Goal: Task Accomplishment & Management: Use online tool/utility

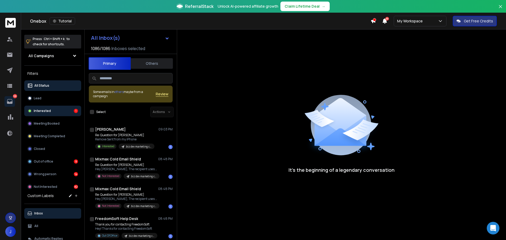
click at [59, 109] on button "Interested 1" at bounding box center [52, 111] width 57 height 11
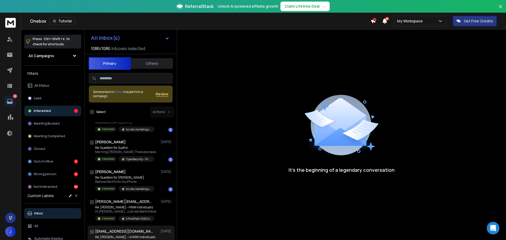
scroll to position [26, 0]
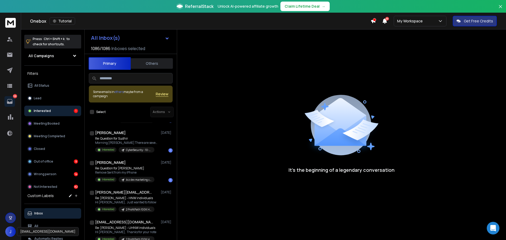
click at [11, 231] on span "J" at bounding box center [10, 231] width 11 height 11
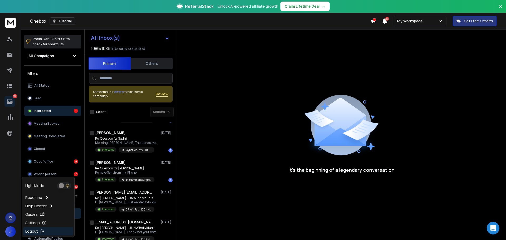
click at [47, 234] on div "Logout" at bounding box center [48, 231] width 50 height 8
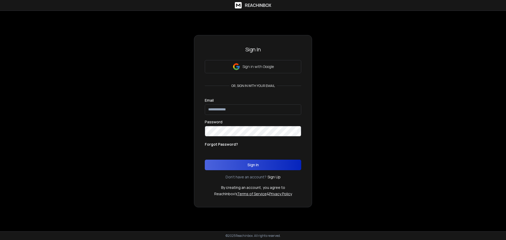
click at [269, 105] on input "email" at bounding box center [253, 109] width 96 height 11
click at [259, 112] on input "email" at bounding box center [253, 109] width 96 height 11
paste input "**********"
type input "**********"
click at [259, 167] on button "Sign In" at bounding box center [253, 165] width 96 height 11
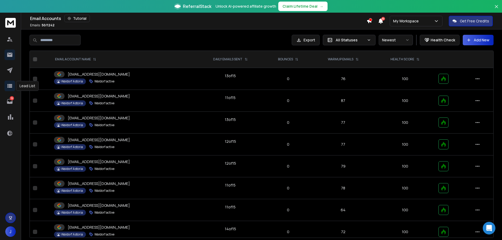
click at [9, 86] on icon at bounding box center [9, 86] width 5 height 4
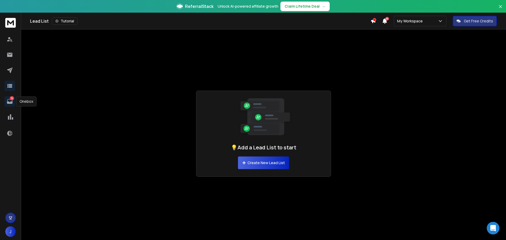
click at [9, 100] on icon at bounding box center [10, 101] width 6 height 6
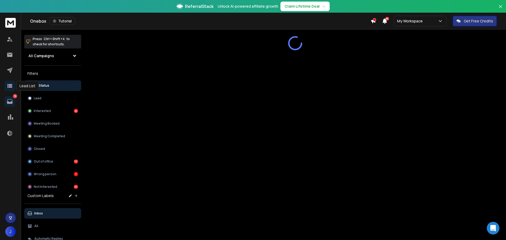
click at [11, 86] on icon at bounding box center [9, 86] width 5 height 4
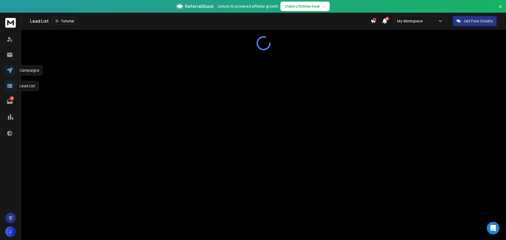
click at [9, 69] on icon at bounding box center [10, 70] width 6 height 6
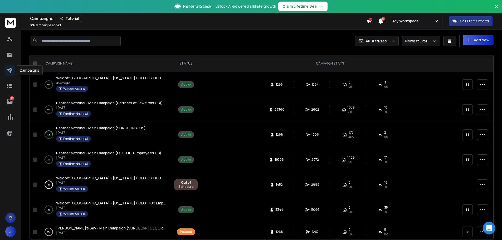
click at [481, 210] on icon "button" at bounding box center [483, 209] width 4 height 1
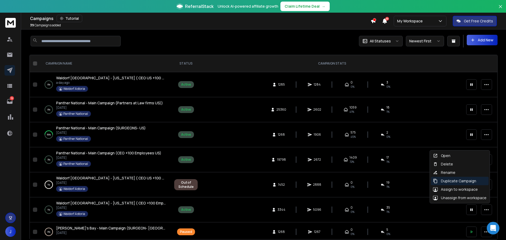
click at [443, 180] on div "Duplicate Campaign" at bounding box center [454, 180] width 43 height 5
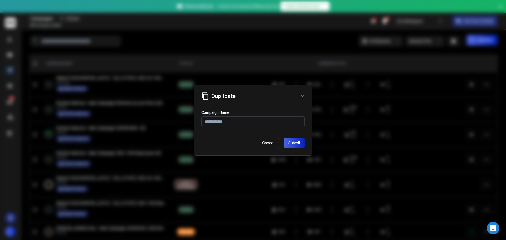
click at [249, 120] on input "text" at bounding box center [252, 122] width 103 height 11
click at [231, 122] on input "text" at bounding box center [252, 122] width 103 height 11
paste input "**********"
type input "**********"
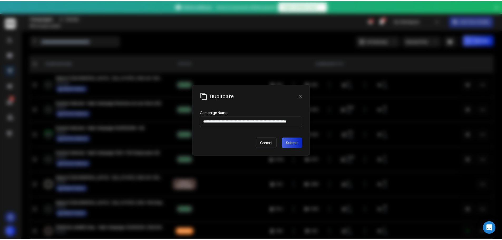
scroll to position [0, 0]
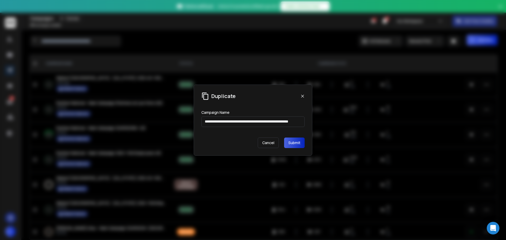
click at [292, 140] on button "Submit" at bounding box center [294, 143] width 21 height 11
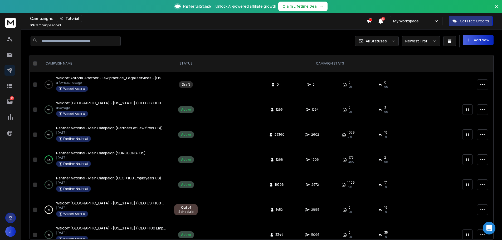
click at [133, 84] on p "a few seconds ago" at bounding box center [111, 83] width 110 height 4
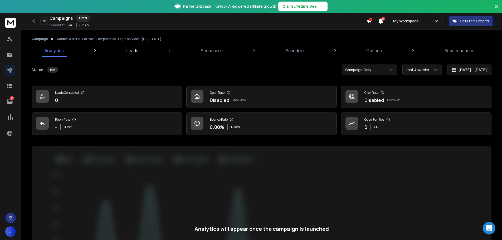
click at [133, 54] on link "Leads" at bounding box center [132, 50] width 18 height 13
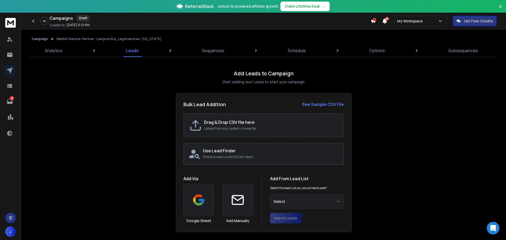
click at [213, 121] on h2 "Drag & Drop CSV file here" at bounding box center [271, 122] width 134 height 6
type input "**********"
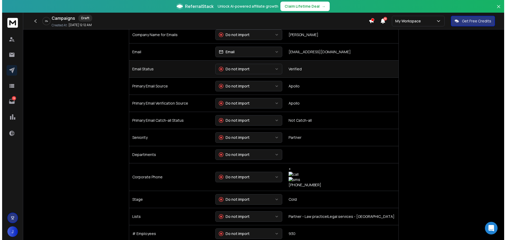
scroll to position [185, 0]
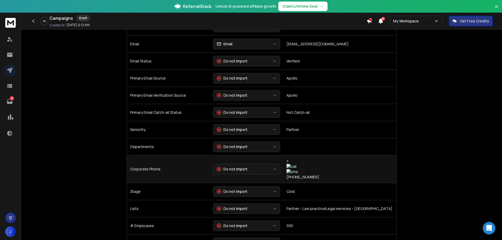
click at [263, 164] on button "Do not import" at bounding box center [246, 169] width 67 height 11
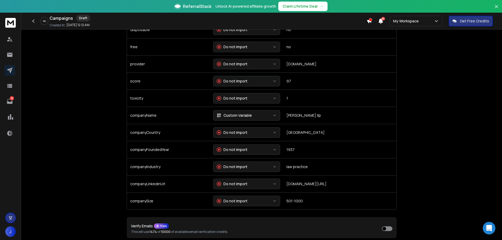
scroll to position [1028, 0]
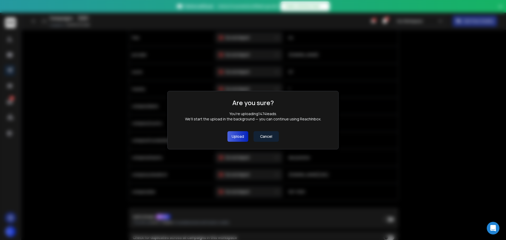
click at [244, 140] on button "Upload" at bounding box center [238, 136] width 21 height 11
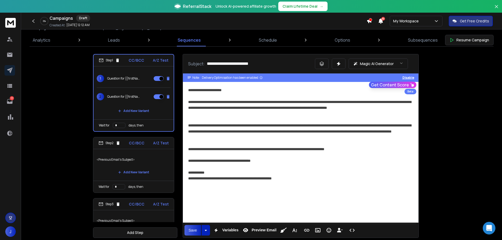
scroll to position [16, 0]
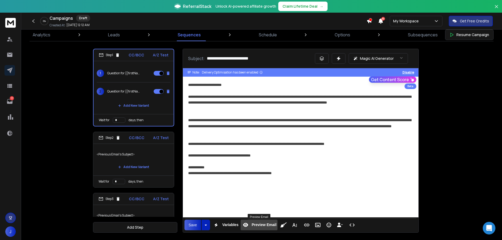
click at [257, 226] on span "Preview Email" at bounding box center [264, 225] width 27 height 4
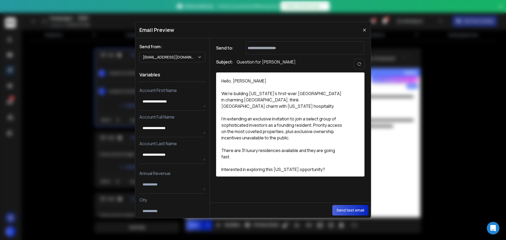
click at [383, 152] on div "**********" at bounding box center [253, 120] width 506 height 207
click at [363, 29] on icon at bounding box center [364, 30] width 4 height 4
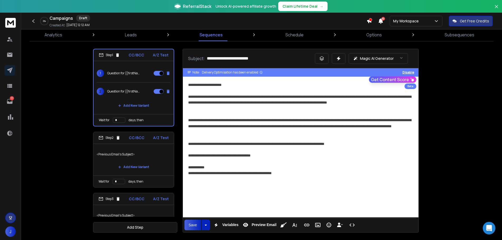
click at [129, 157] on p "<Previous Email's Subject>" at bounding box center [133, 154] width 74 height 15
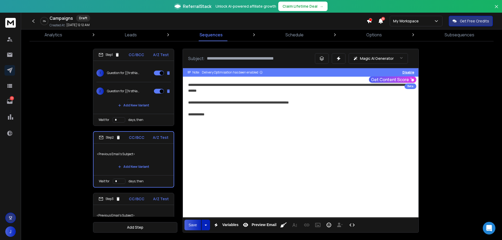
click at [113, 90] on p "Question for {{firstName}}" at bounding box center [124, 91] width 34 height 4
type input "**********"
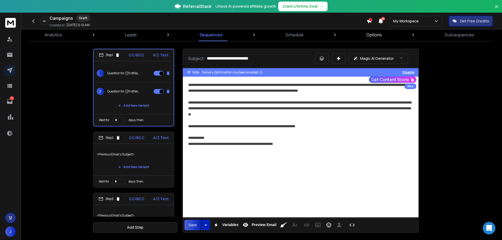
click at [377, 32] on p "Options" at bounding box center [374, 35] width 16 height 6
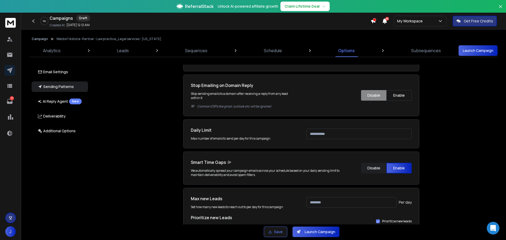
scroll to position [132, 0]
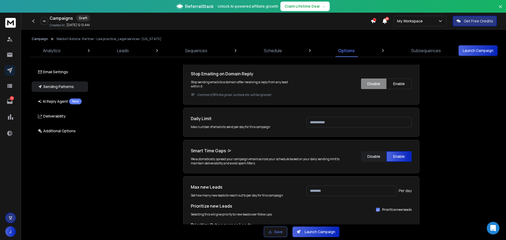
click at [328, 192] on input "*****" at bounding box center [352, 191] width 90 height 11
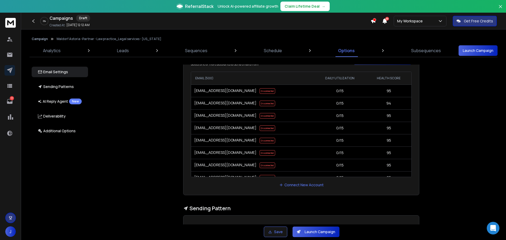
scroll to position [0, 0]
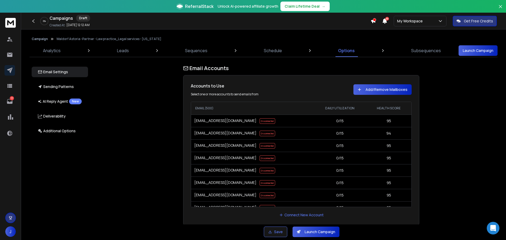
click at [376, 93] on button "Add/Remove Mailboxes" at bounding box center [383, 89] width 58 height 11
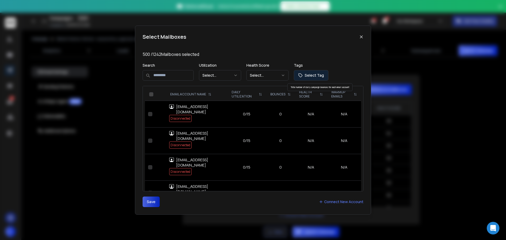
click at [316, 74] on button "Select Tag" at bounding box center [311, 75] width 35 height 11
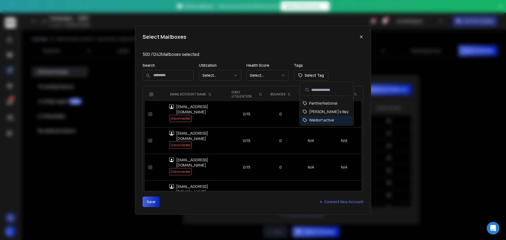
click at [323, 119] on span "Waldorf active" at bounding box center [321, 120] width 25 height 5
click at [347, 64] on div "Search Utilization Select... Health Score Select... Tags Select Tag" at bounding box center [253, 72] width 221 height 18
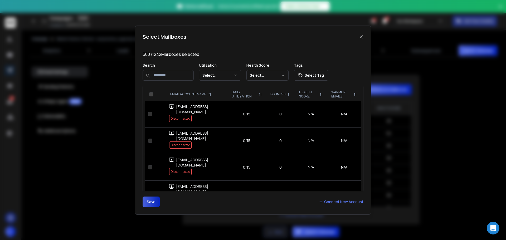
click at [157, 201] on button "Save" at bounding box center [151, 202] width 17 height 11
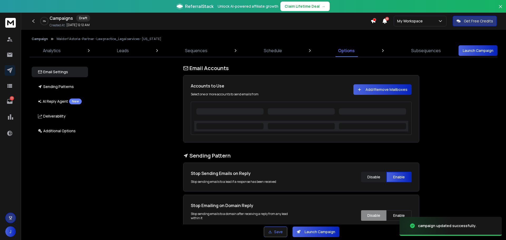
click at [305, 236] on button "Launch Campaign" at bounding box center [316, 232] width 47 height 11
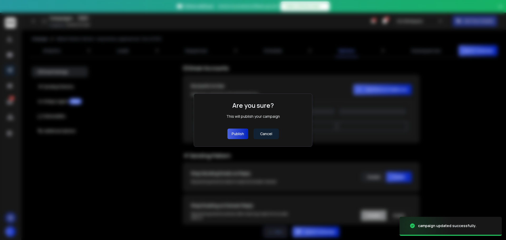
click at [239, 132] on button "Publish" at bounding box center [238, 134] width 21 height 11
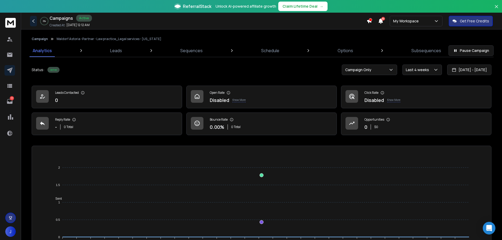
click at [31, 20] on button at bounding box center [33, 21] width 7 height 11
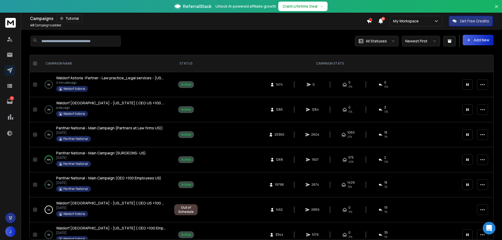
click at [477, 83] on button "button" at bounding box center [482, 84] width 11 height 11
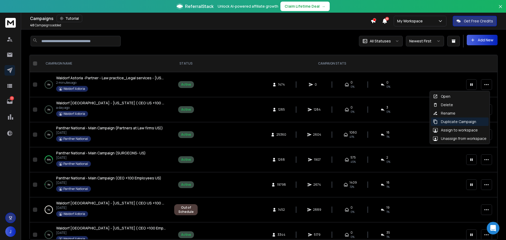
click at [461, 123] on div "Duplicate Campaign" at bounding box center [454, 121] width 43 height 5
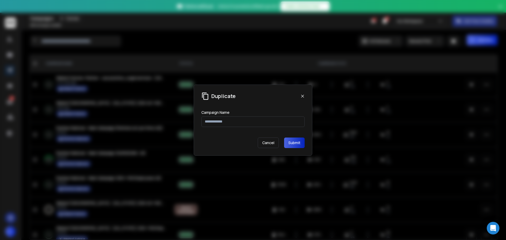
click at [239, 119] on input "text" at bounding box center [252, 122] width 103 height 11
click at [265, 122] on input "**********" at bounding box center [252, 122] width 103 height 11
paste input "**********"
type input "**********"
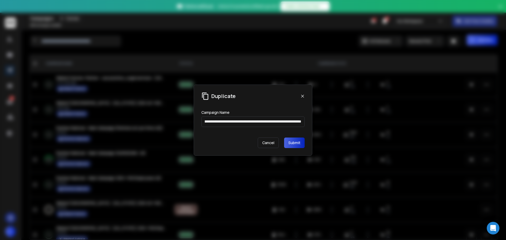
click at [295, 142] on button "Submit" at bounding box center [294, 143] width 21 height 11
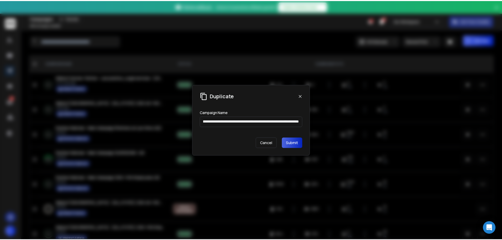
scroll to position [0, 0]
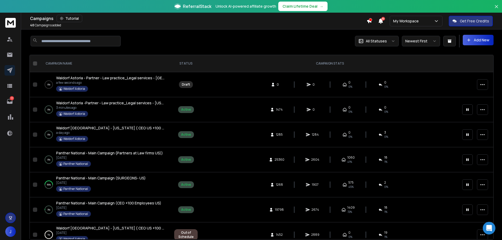
click at [114, 85] on div "Waldorf Astoria - Partner - Law practice_Legal services - US (California) a few…" at bounding box center [111, 84] width 110 height 18
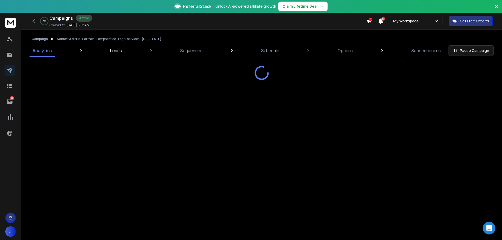
click at [121, 52] on p "Leads" at bounding box center [116, 50] width 12 height 6
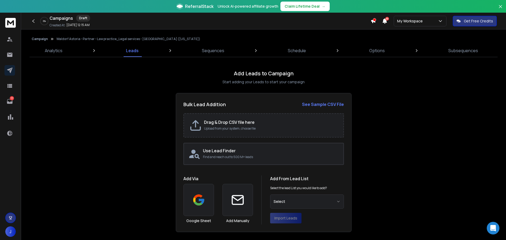
click at [237, 125] on h2 "Drag & Drop CSV file here" at bounding box center [271, 122] width 134 height 6
type input "**********"
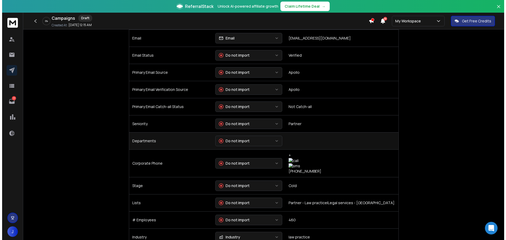
scroll to position [185, 0]
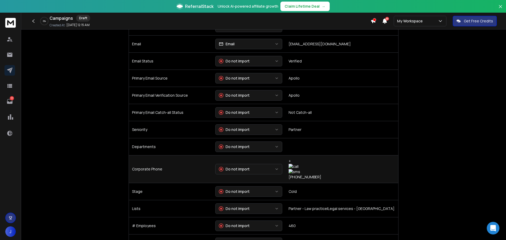
click at [267, 164] on button "Do not import" at bounding box center [248, 169] width 67 height 11
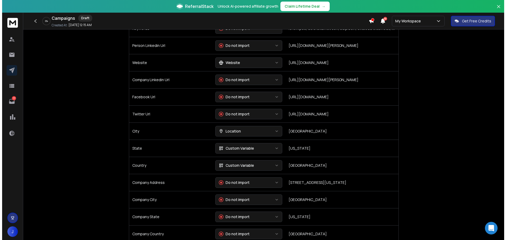
scroll to position [448, 0]
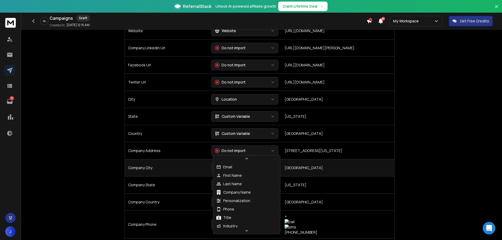
click at [255, 163] on button "Do not import" at bounding box center [244, 168] width 67 height 11
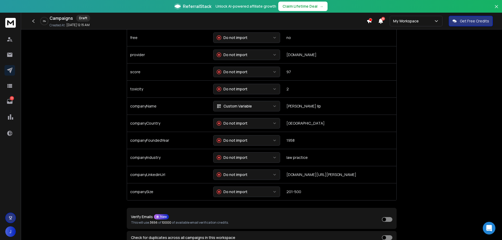
scroll to position [1028, 0]
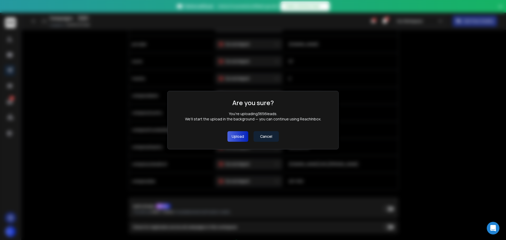
click at [240, 136] on button "Upload" at bounding box center [238, 136] width 21 height 11
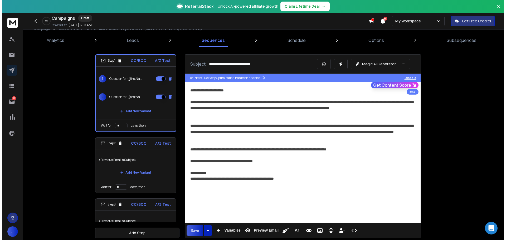
scroll to position [16, 0]
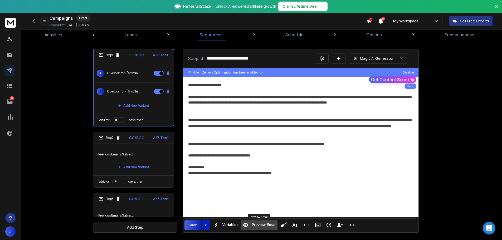
click at [259, 226] on span "Preview Email" at bounding box center [264, 225] width 27 height 4
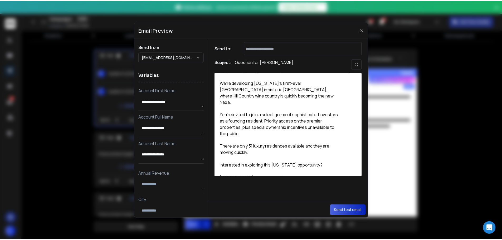
scroll to position [15, 0]
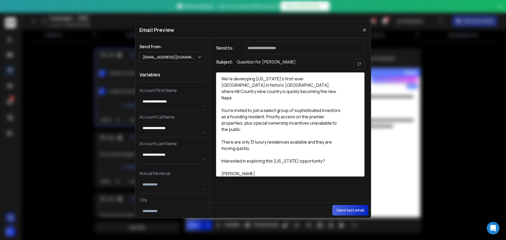
click at [389, 146] on div "**********" at bounding box center [253, 120] width 506 height 207
click at [390, 137] on div "**********" at bounding box center [253, 120] width 506 height 207
click at [365, 30] on icon at bounding box center [364, 30] width 4 height 4
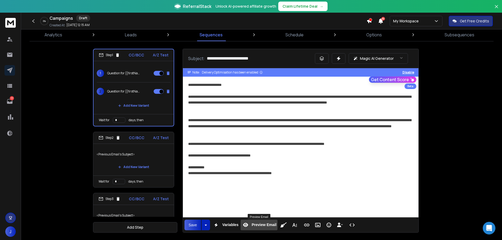
click at [253, 228] on div "Preview Email" at bounding box center [259, 225] width 37 height 9
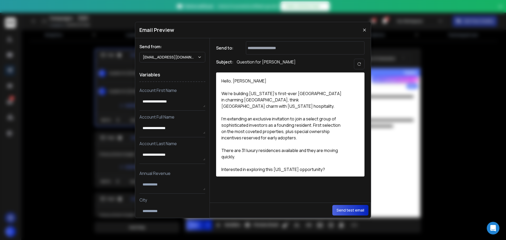
click at [386, 136] on div "**********" at bounding box center [253, 120] width 506 height 207
click at [361, 35] on div "Email Preview" at bounding box center [253, 30] width 236 height 16
click at [364, 29] on icon at bounding box center [364, 30] width 4 height 4
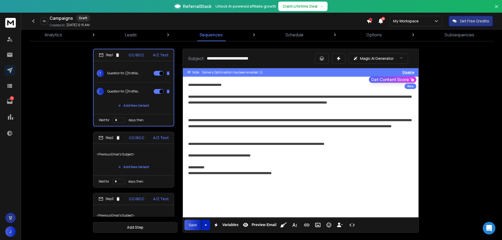
click at [336, 113] on div at bounding box center [300, 115] width 225 height 6
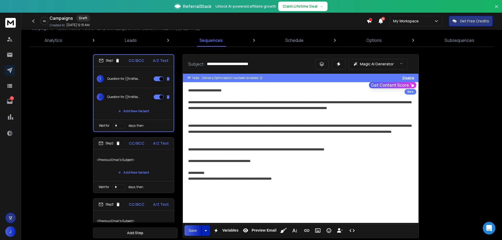
scroll to position [16, 0]
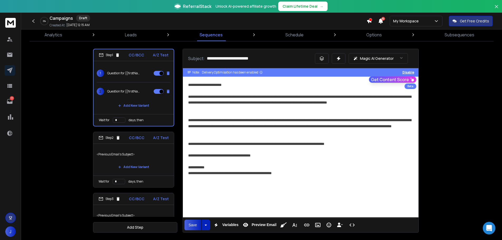
click at [363, 33] on div "Analytics Leads Sequences Schedule Options Subsequences" at bounding box center [260, 34] width 460 height 13
click at [369, 37] on p "Options" at bounding box center [374, 35] width 16 height 6
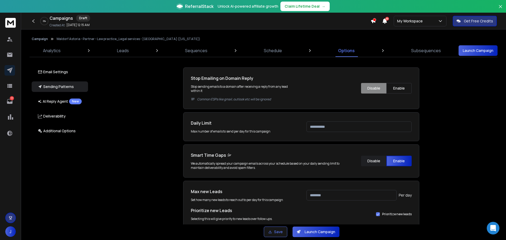
scroll to position [237, 0]
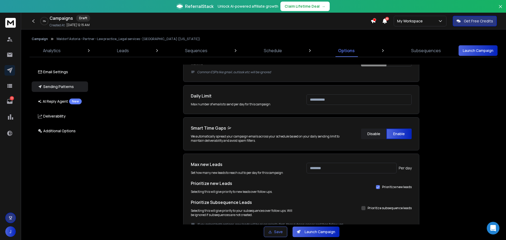
click at [326, 231] on button "Launch Campaign" at bounding box center [316, 232] width 47 height 11
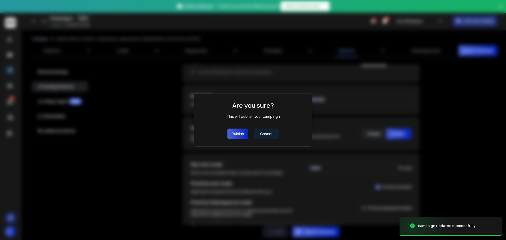
click at [236, 132] on button "Publish" at bounding box center [238, 134] width 21 height 11
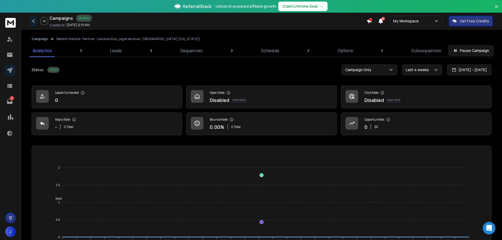
click at [34, 19] on icon at bounding box center [33, 21] width 5 height 5
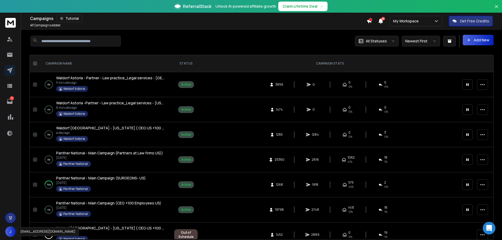
click at [13, 232] on span "J" at bounding box center [10, 231] width 11 height 11
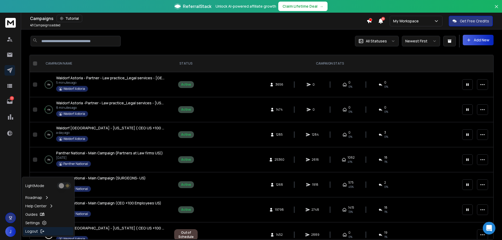
click at [32, 230] on p "Logout" at bounding box center [31, 231] width 13 height 5
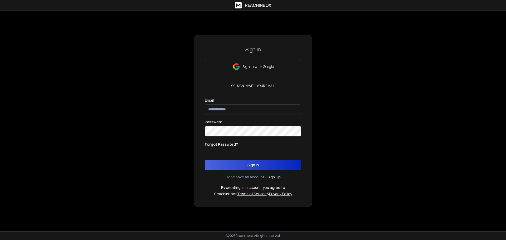
click at [250, 114] on input "email" at bounding box center [253, 109] width 96 height 11
type input "**********"
click at [268, 165] on button "Sign In" at bounding box center [253, 165] width 96 height 11
